Goal: Task Accomplishment & Management: Manage account settings

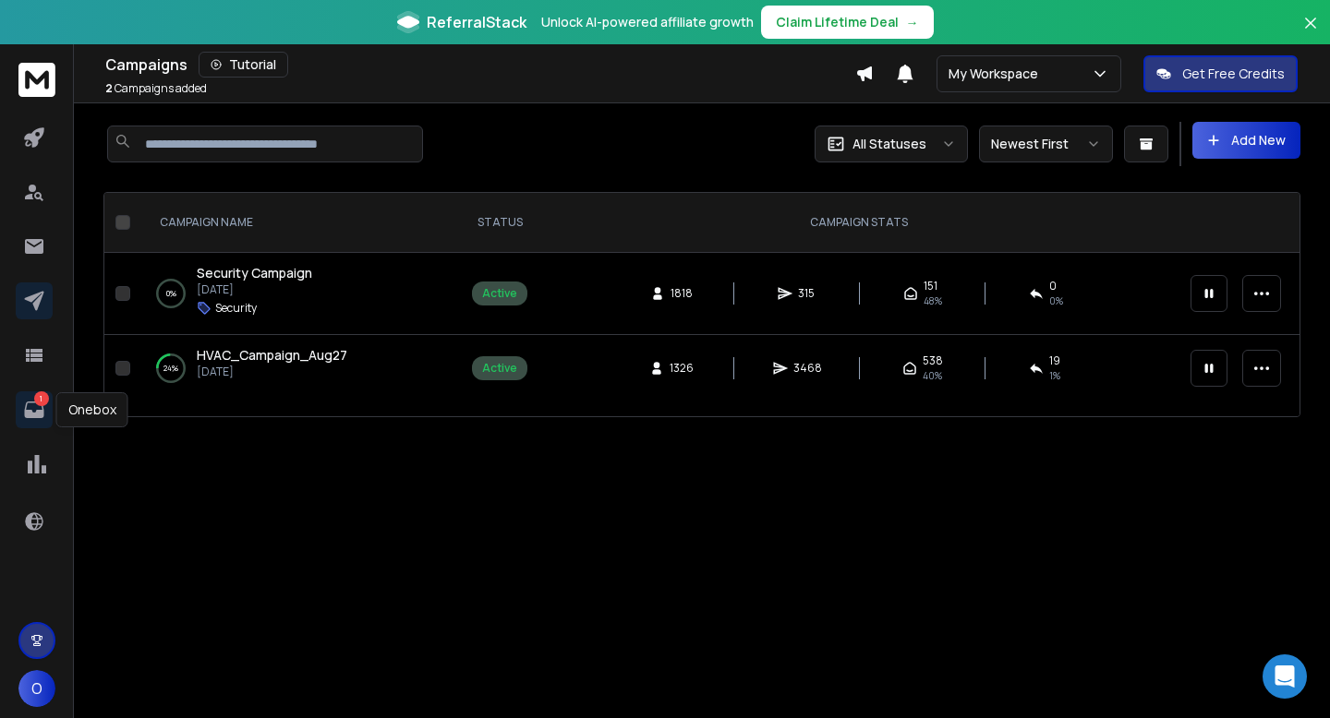
click at [37, 407] on icon at bounding box center [34, 410] width 22 height 22
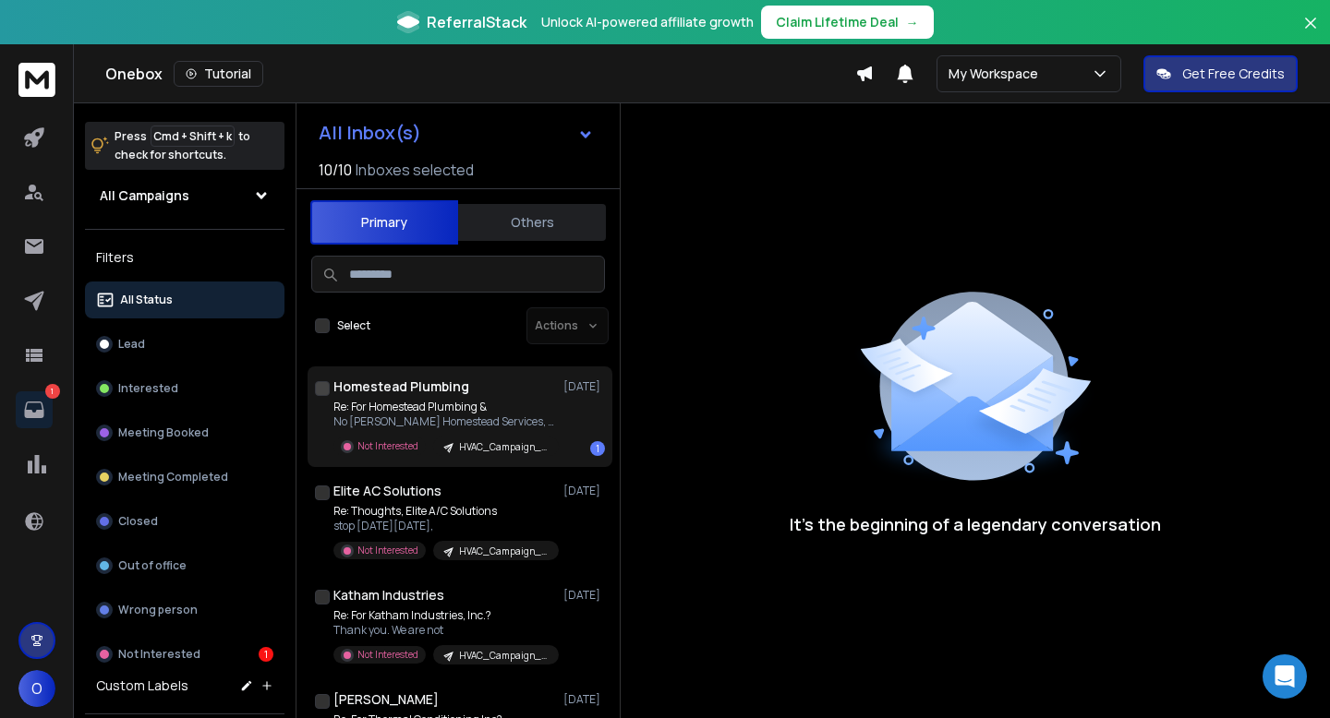
click at [443, 408] on p "Re: For Homestead Plumbing &" at bounding box center [444, 407] width 222 height 15
